Goal: Task Accomplishment & Management: Manage account settings

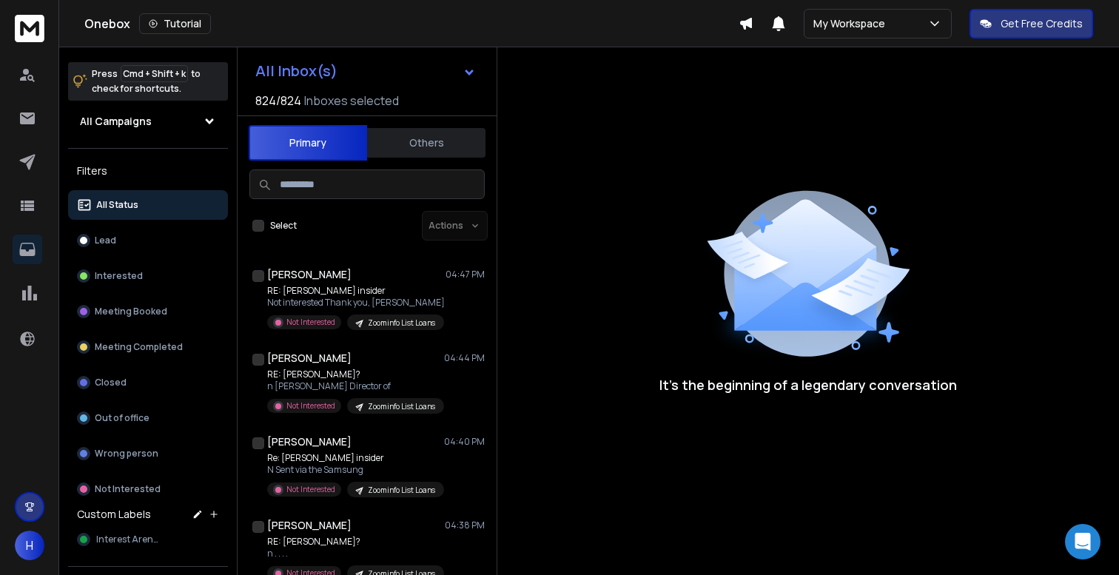
drag, startPoint x: 0, startPoint y: 0, endPoint x: 376, endPoint y: 115, distance: 393.2
click at [376, 115] on div "All Inbox(s) 824 / 824 Inboxes selected Primary Others Select Actions [PERSON_N…" at bounding box center [367, 334] width 259 height 575
click at [378, 121] on div "All Inbox(s) 824 / 824 Inboxes selected Primary Others Select Actions [PERSON_N…" at bounding box center [367, 334] width 259 height 575
click at [378, 135] on button "Others" at bounding box center [426, 143] width 118 height 33
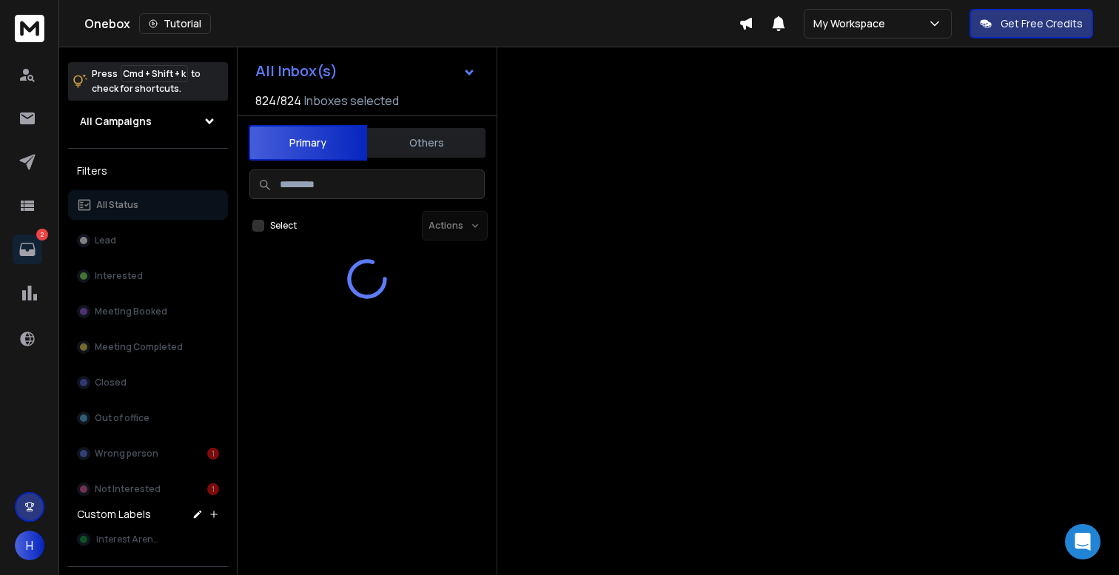
click at [315, 136] on button "Primary" at bounding box center [308, 143] width 118 height 36
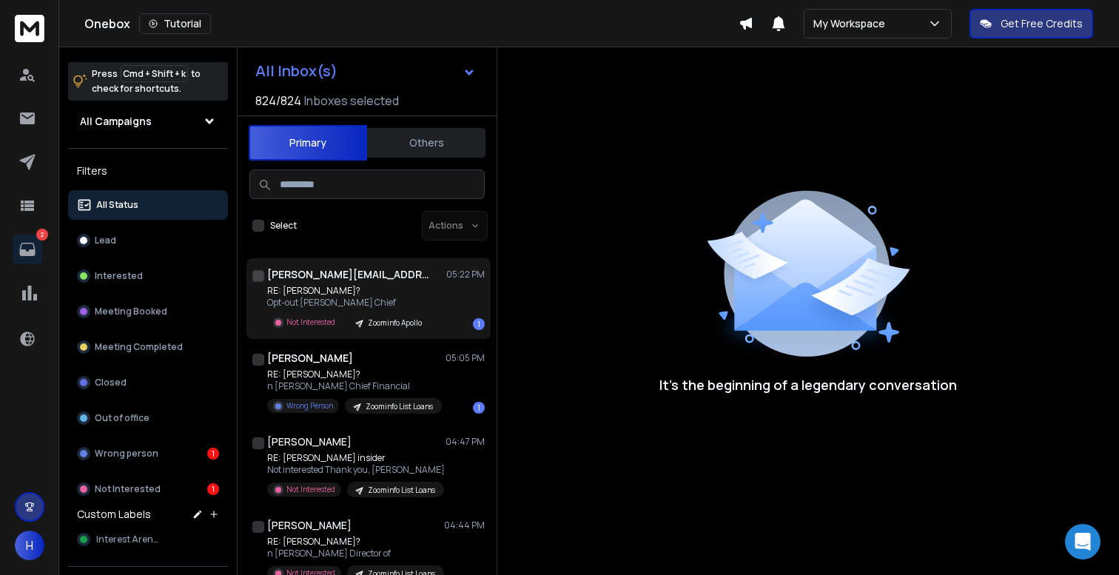
click at [375, 281] on h1 "[PERSON_NAME][EMAIL_ADDRESS][DOMAIN_NAME]" at bounding box center [348, 274] width 163 height 15
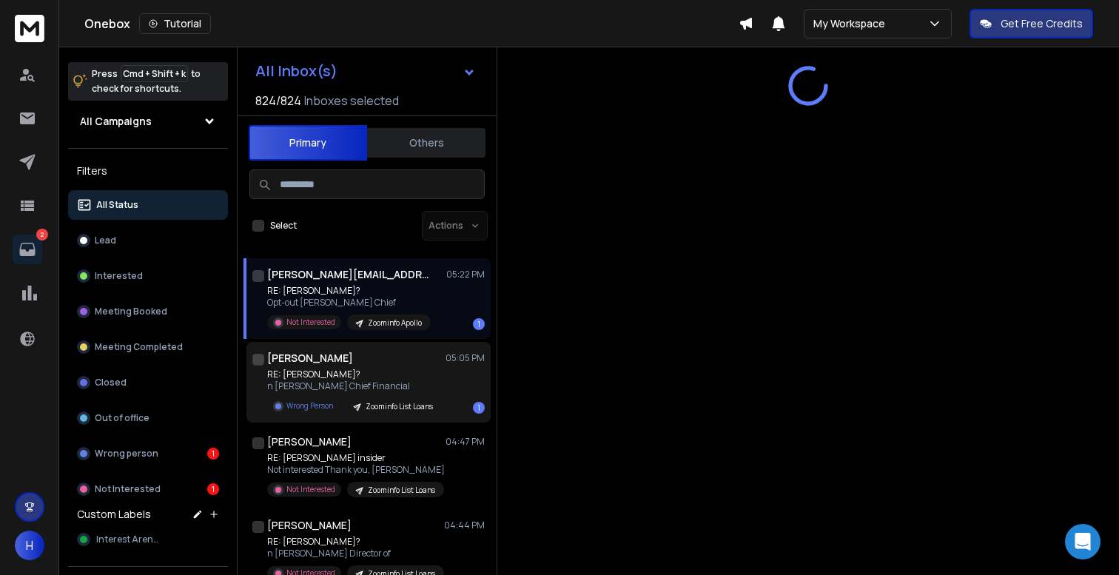
click at [375, 369] on p "RE: [PERSON_NAME]?" at bounding box center [354, 375] width 175 height 12
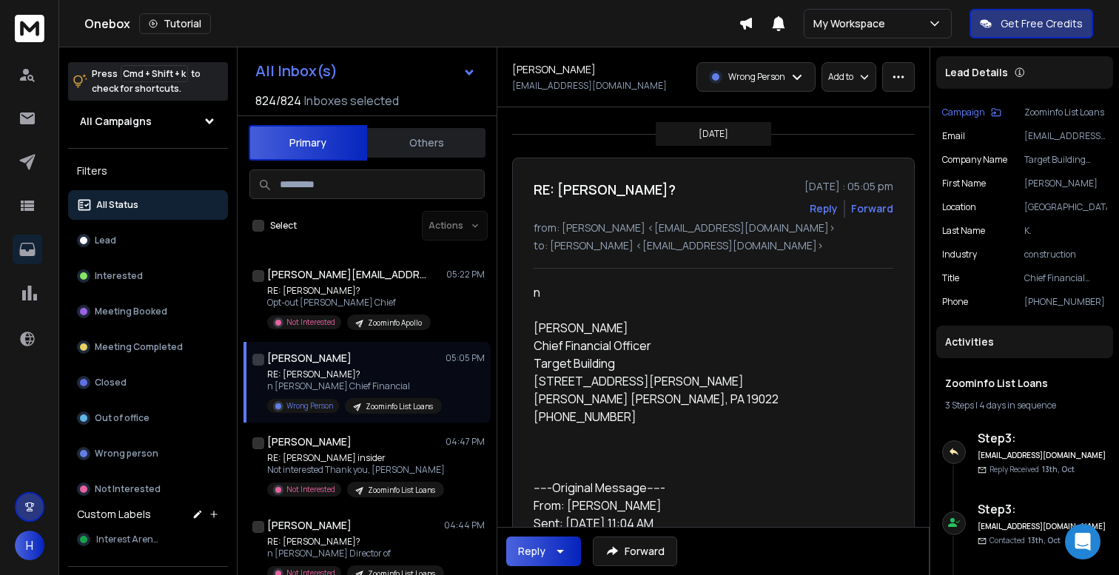
click at [396, 138] on button "Others" at bounding box center [426, 143] width 118 height 33
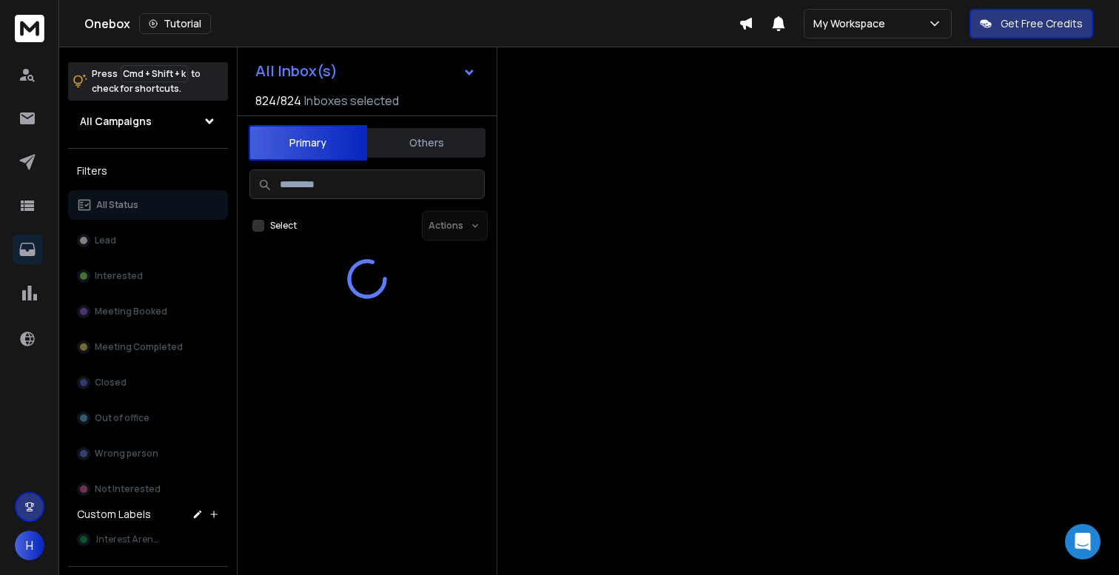
click at [315, 138] on button "Primary" at bounding box center [308, 143] width 118 height 36
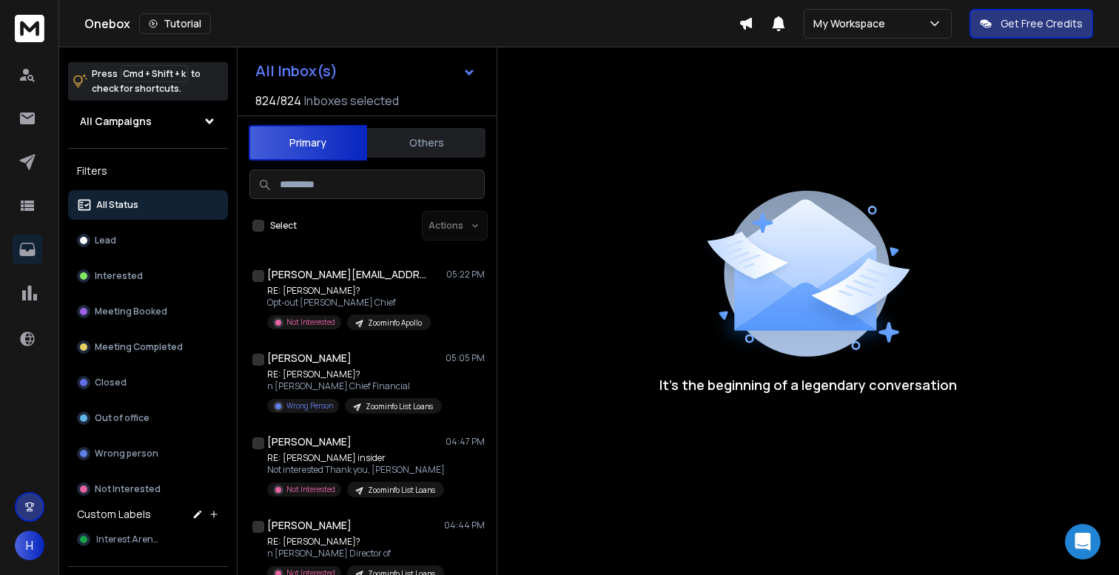
click at [420, 124] on div "All Inbox(s) 824 / 824 Inboxes selected Primary Others Select Actions [PERSON_N…" at bounding box center [367, 334] width 259 height 575
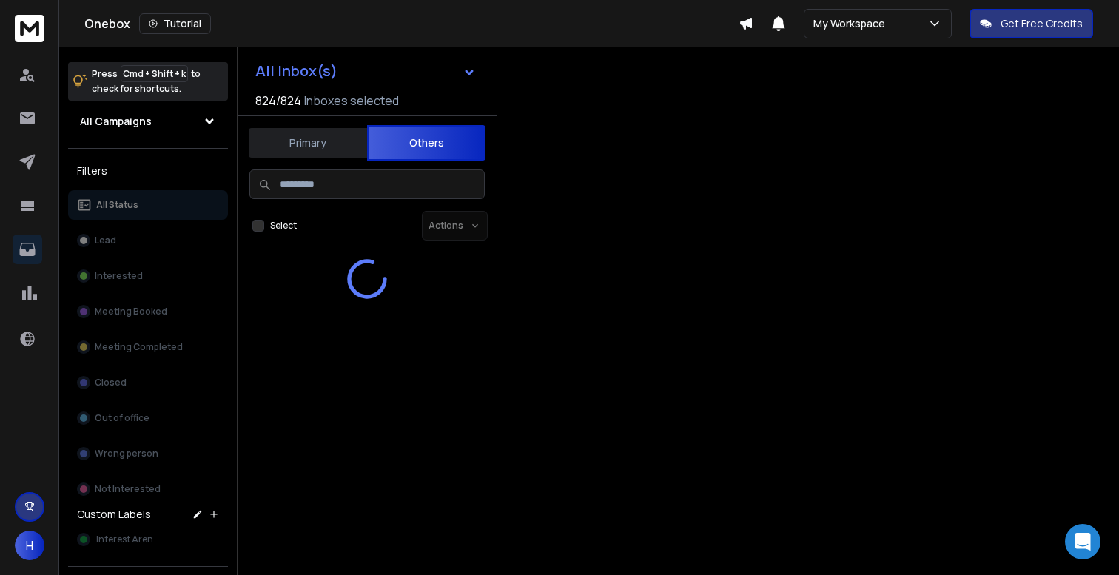
click at [381, 132] on button "Others" at bounding box center [426, 143] width 118 height 36
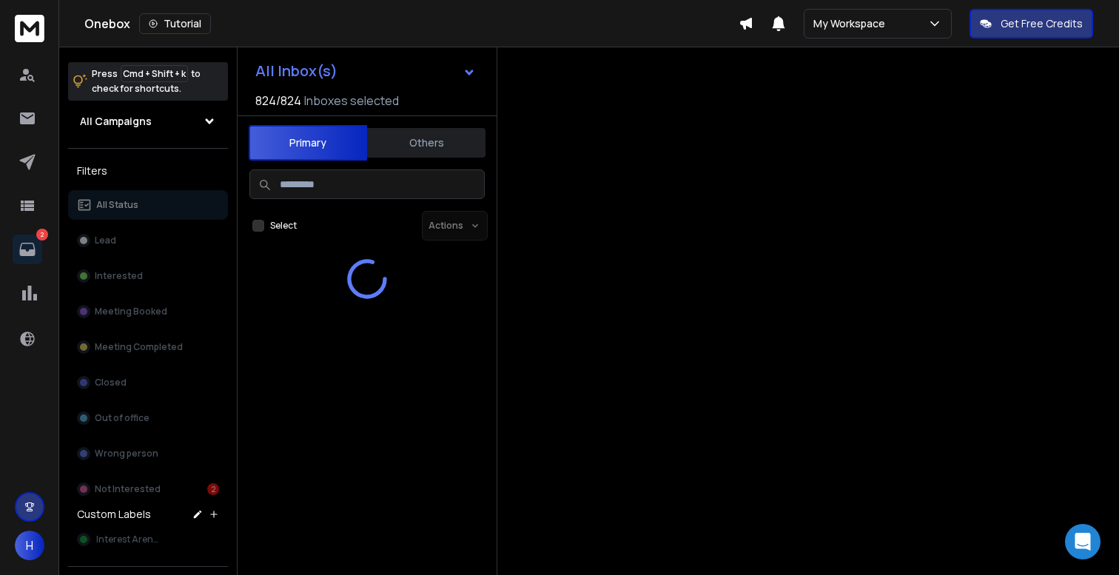
click at [341, 143] on button "Primary" at bounding box center [308, 143] width 118 height 36
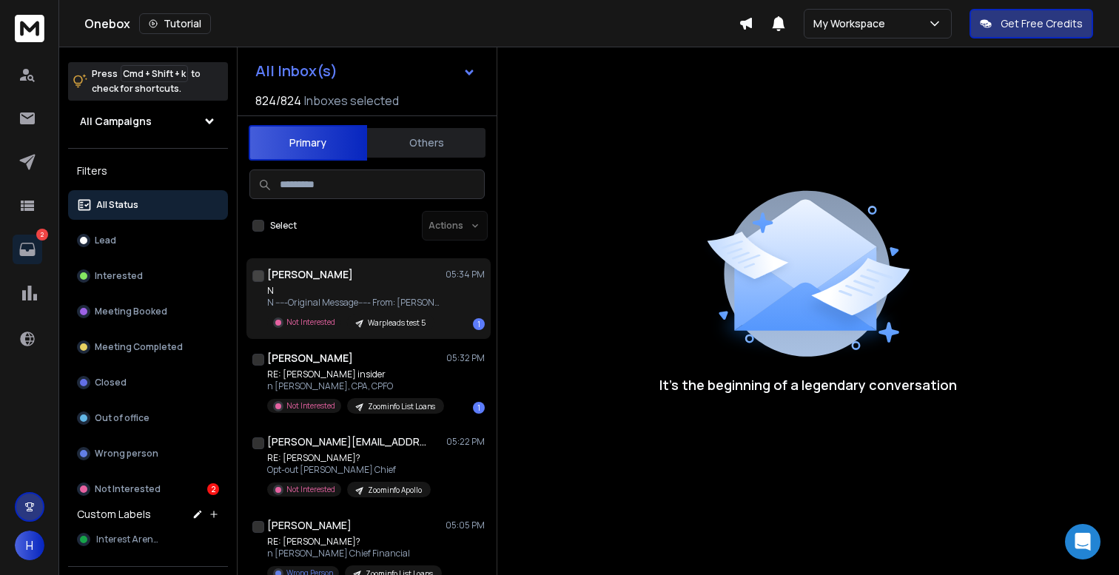
click at [380, 281] on div "[PERSON_NAME] 05:34 PM" at bounding box center [376, 274] width 218 height 15
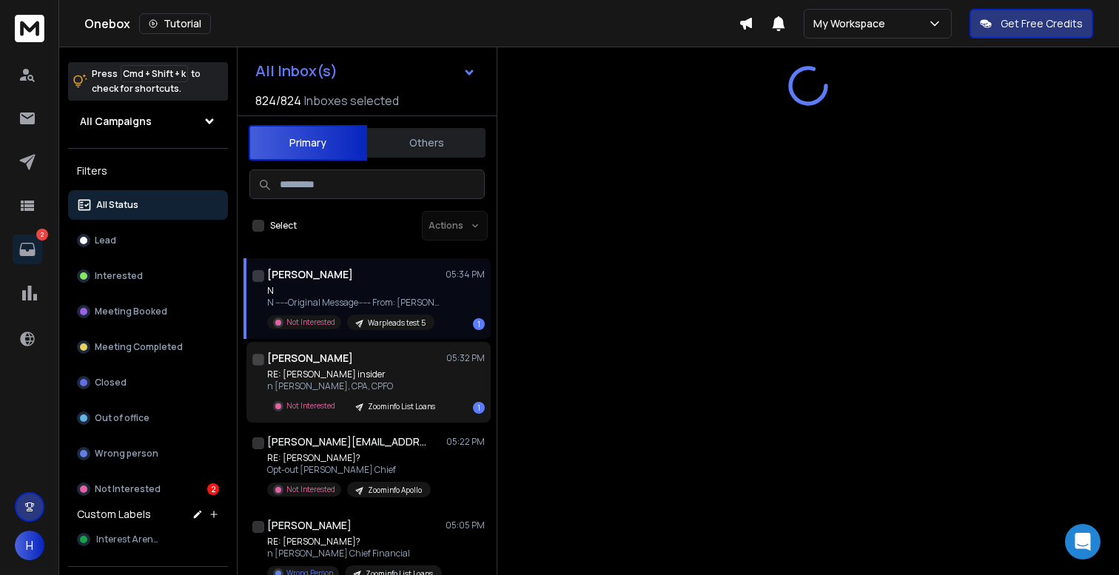
click at [383, 364] on div "[PERSON_NAME] 05:32 PM" at bounding box center [376, 358] width 218 height 15
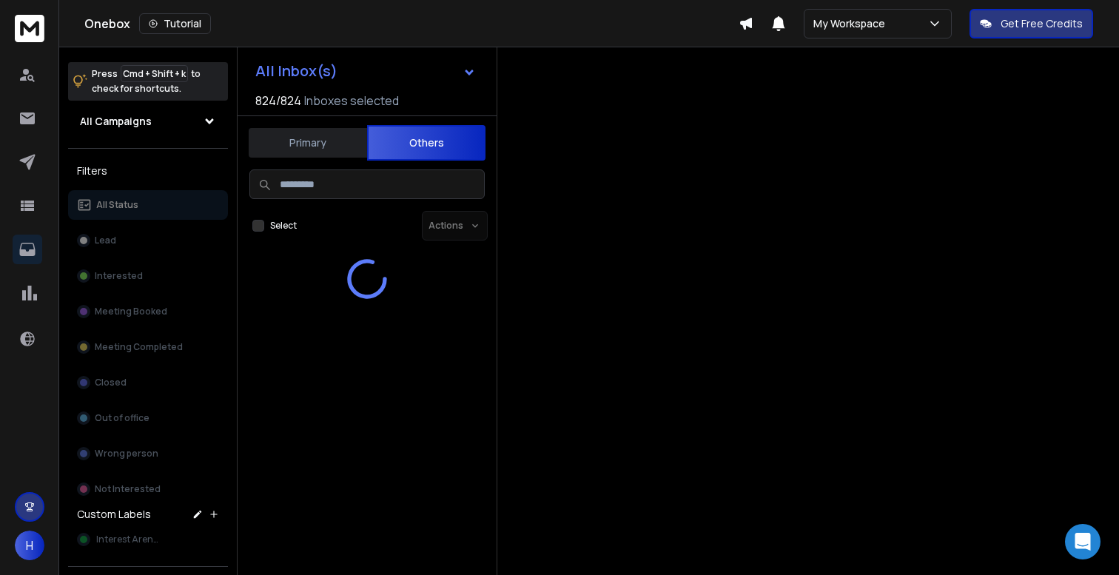
click at [417, 136] on button "Others" at bounding box center [426, 143] width 118 height 36
click at [298, 150] on button "Primary" at bounding box center [308, 143] width 118 height 33
click at [423, 138] on button "Others" at bounding box center [426, 143] width 118 height 36
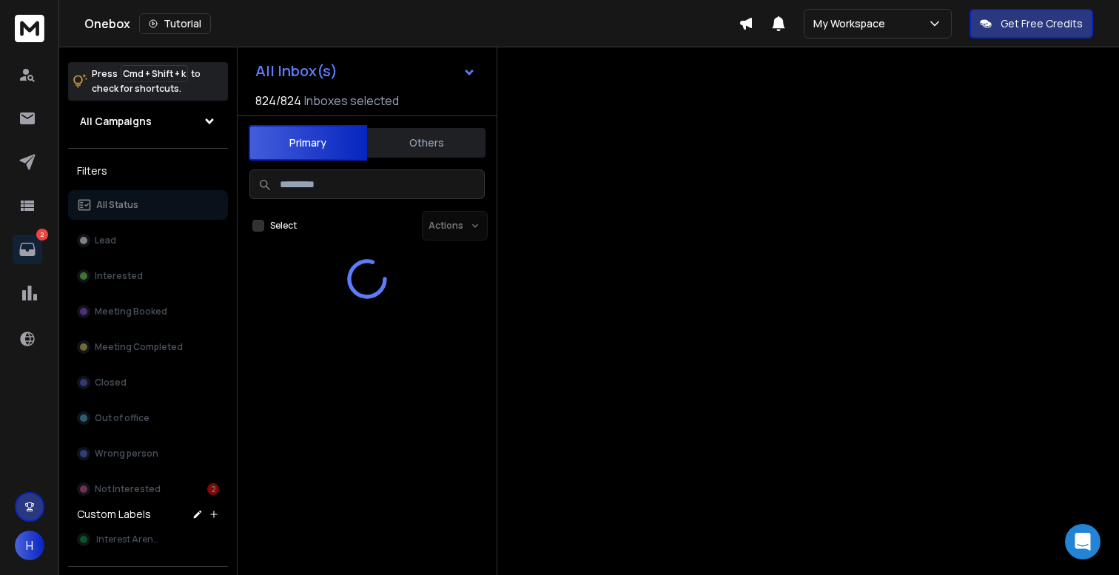
click at [343, 135] on button "Primary" at bounding box center [308, 143] width 118 height 36
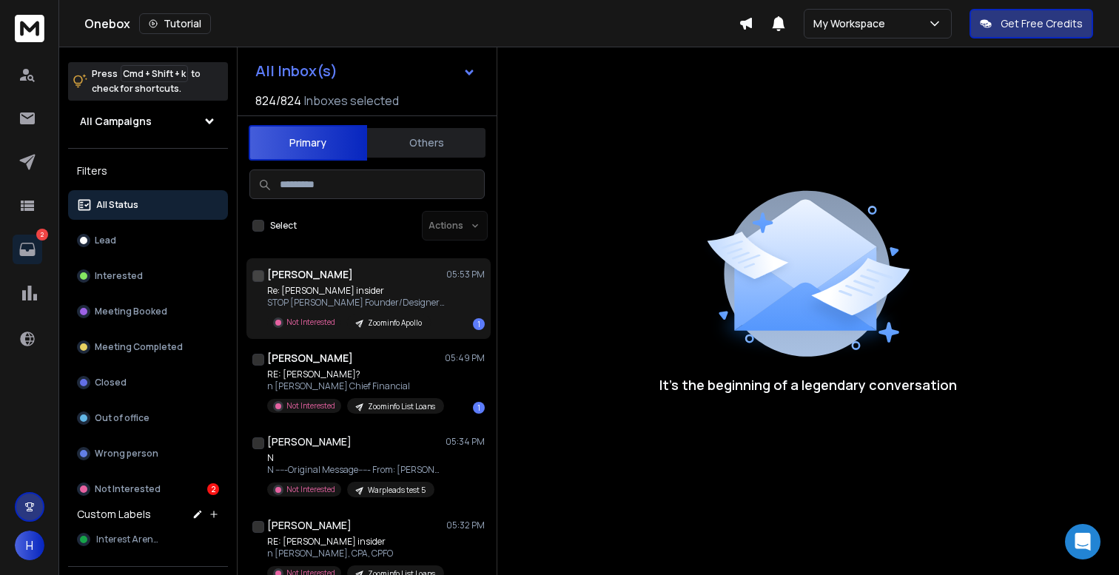
click at [352, 278] on div "[PERSON_NAME] 05:53 PM" at bounding box center [376, 274] width 218 height 15
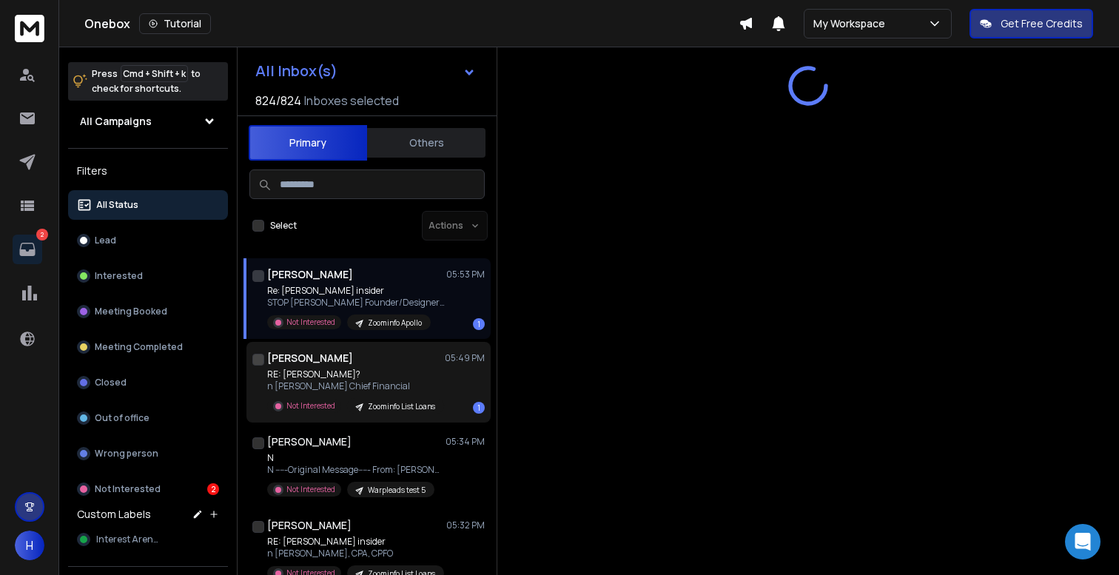
click at [362, 378] on p "RE: [PERSON_NAME]?" at bounding box center [355, 375] width 177 height 12
